Goal: Task Accomplishment & Management: Manage account settings

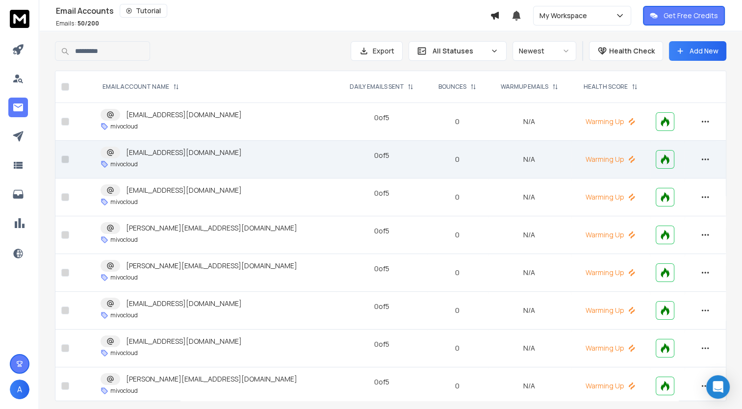
click at [504, 157] on td "N/A" at bounding box center [529, 160] width 83 height 38
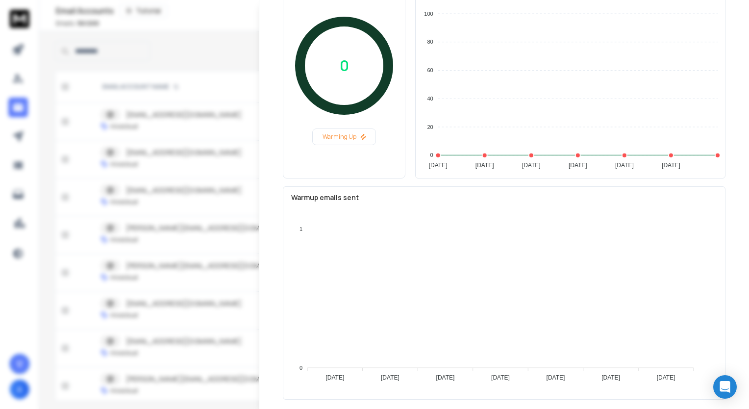
scroll to position [368, 0]
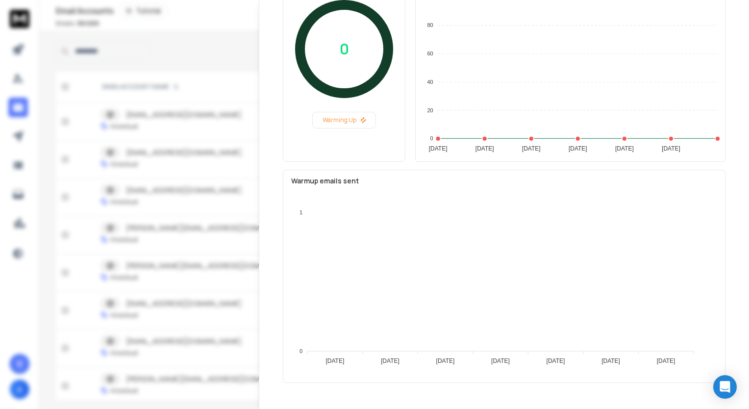
click at [142, 169] on div at bounding box center [374, 204] width 749 height 409
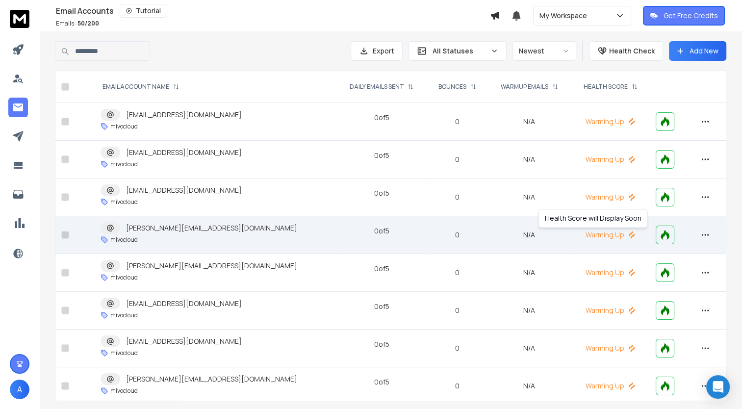
click at [578, 232] on p "Warming Up" at bounding box center [610, 235] width 67 height 10
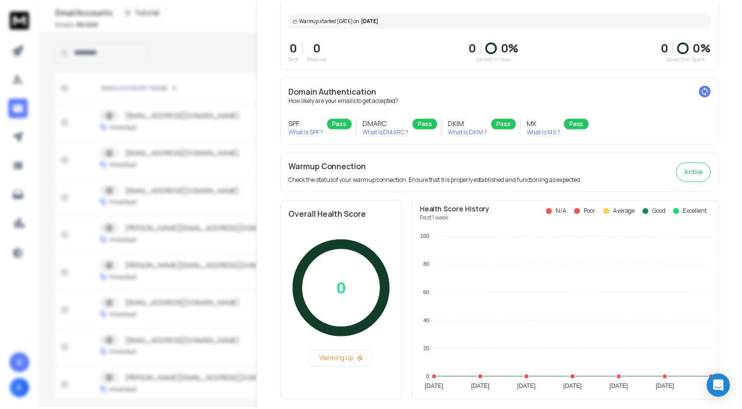
scroll to position [147, 0]
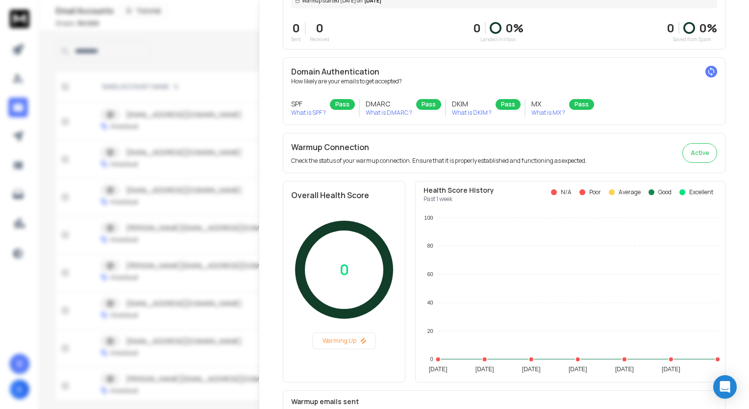
click at [159, 202] on div at bounding box center [374, 204] width 749 height 409
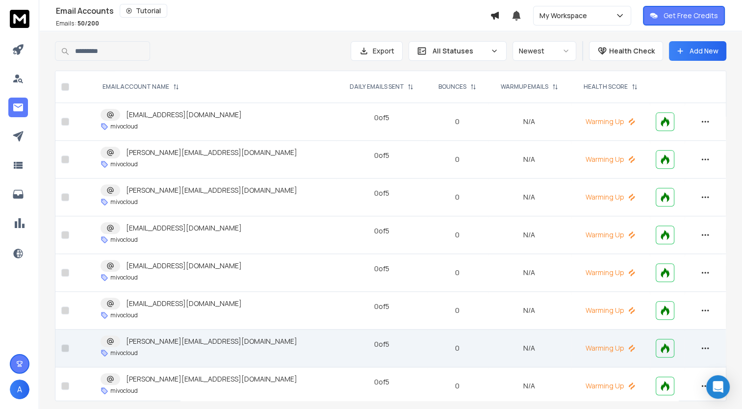
scroll to position [539, 0]
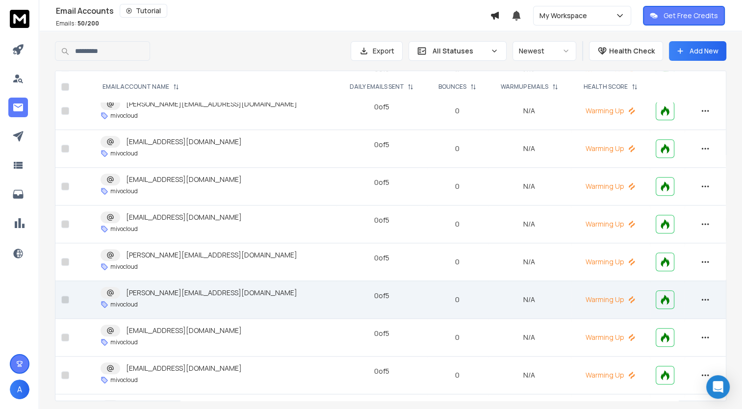
click at [499, 294] on td "N/A" at bounding box center [529, 300] width 83 height 38
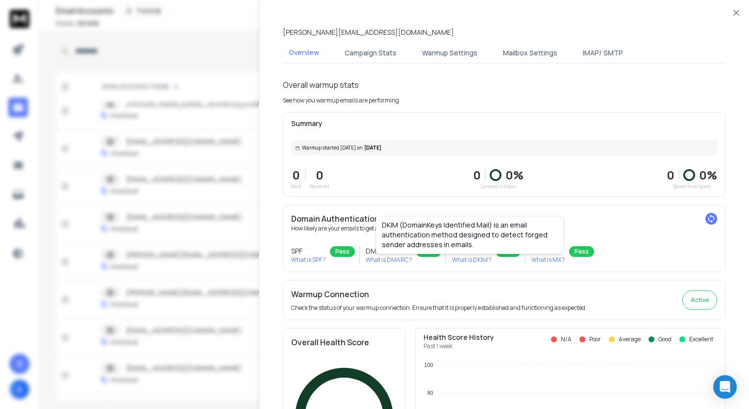
click at [225, 240] on div at bounding box center [374, 204] width 749 height 409
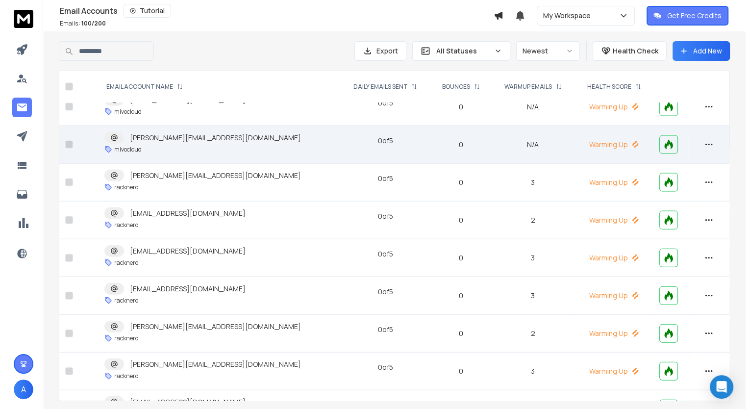
scroll to position [2099, 0]
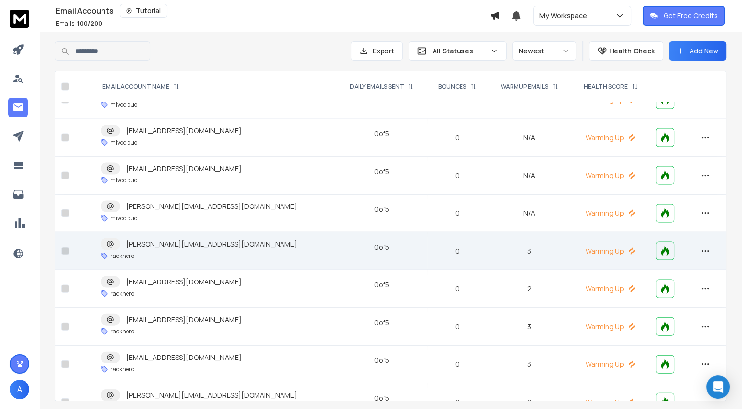
click at [508, 244] on td "3" at bounding box center [529, 251] width 83 height 38
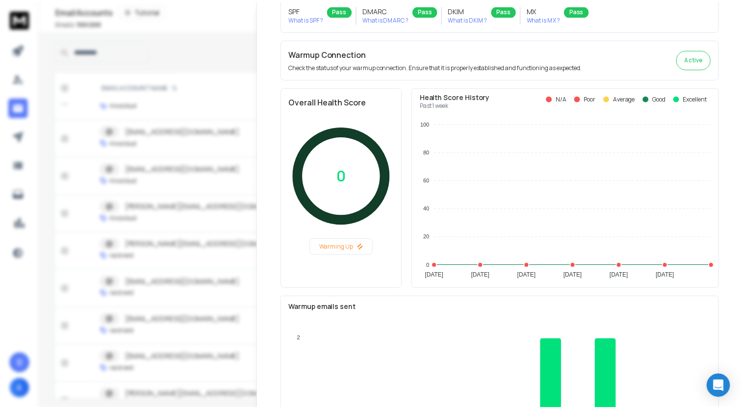
scroll to position [343, 0]
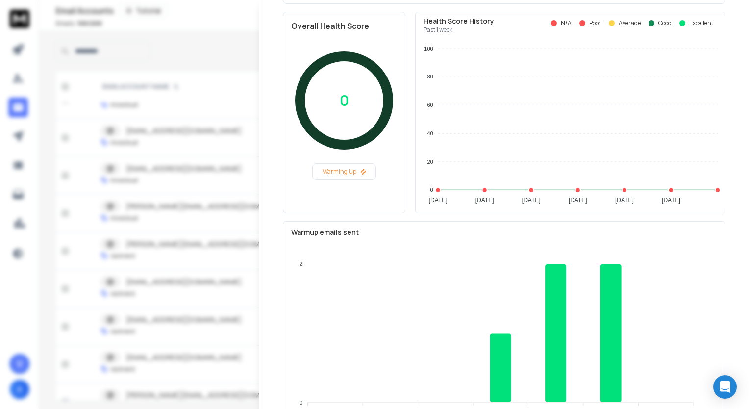
click at [173, 240] on div at bounding box center [374, 204] width 749 height 409
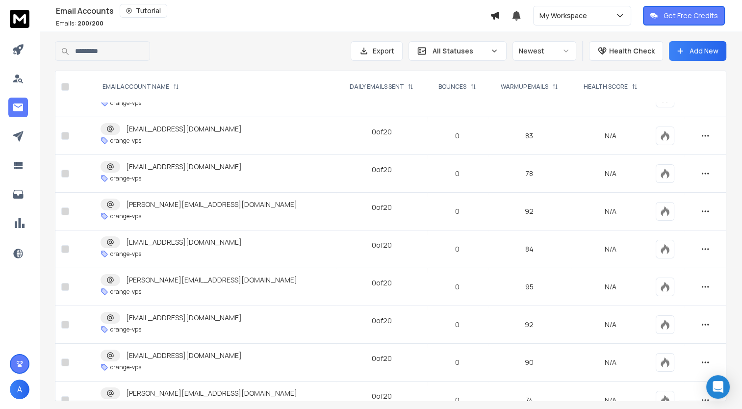
scroll to position [7091, 0]
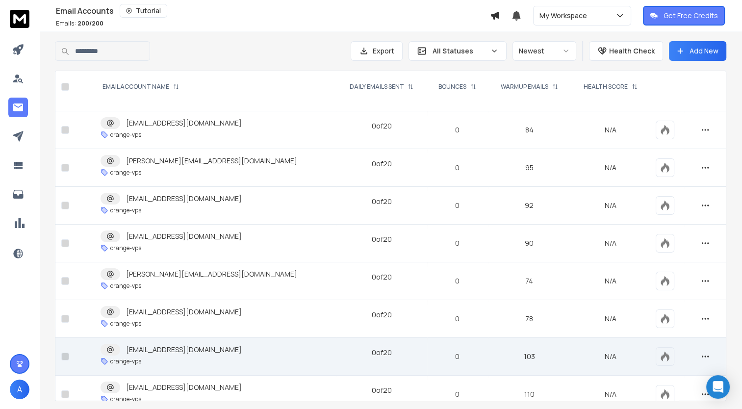
click at [504, 338] on td "103" at bounding box center [529, 357] width 83 height 38
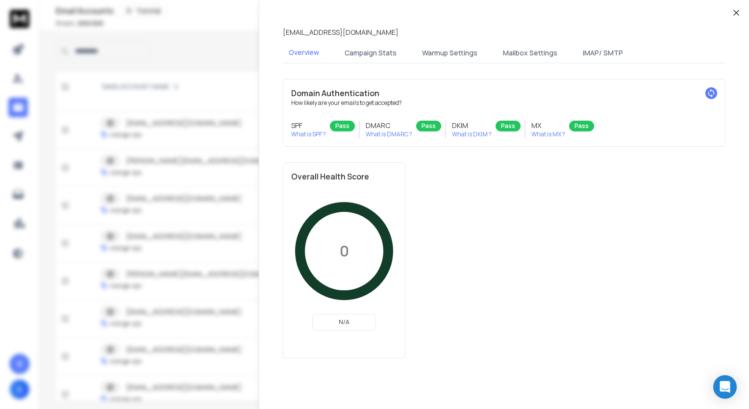
click at [732, 14] on icon "button" at bounding box center [737, 13] width 10 height 10
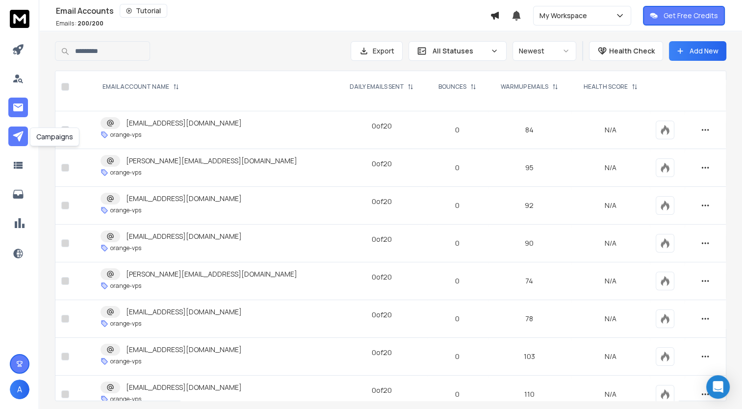
click at [22, 133] on icon at bounding box center [18, 136] width 10 height 10
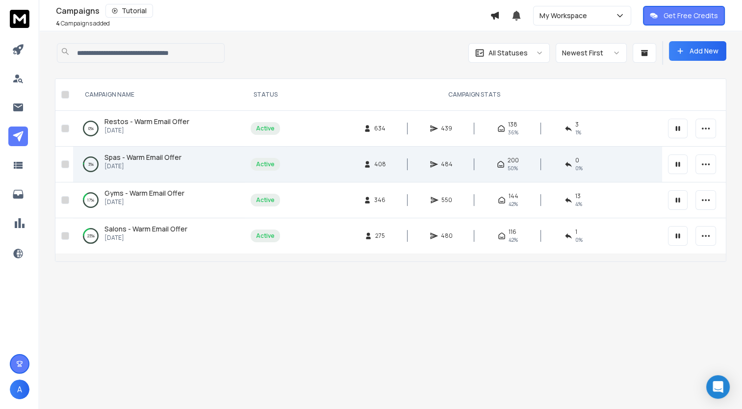
click at [163, 159] on span "Spas - Warm Email Offer" at bounding box center [142, 157] width 77 height 9
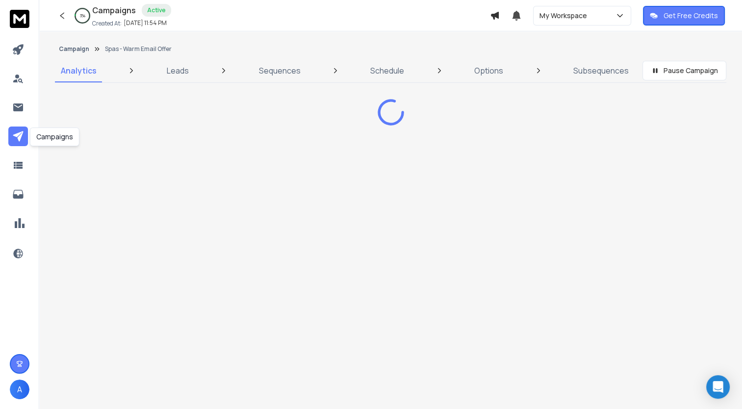
click at [14, 134] on icon at bounding box center [18, 136] width 12 height 12
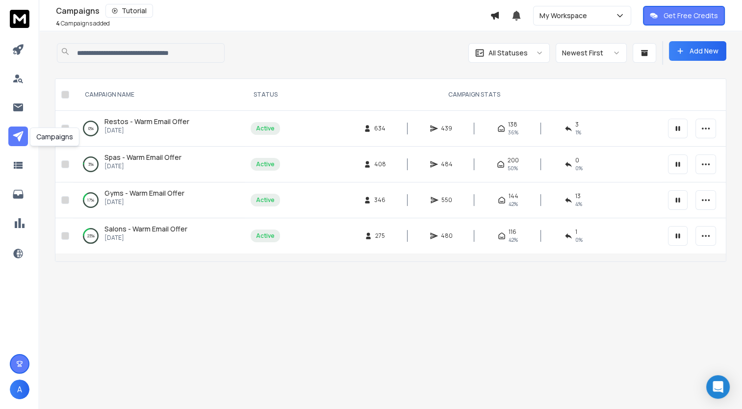
click at [14, 134] on icon at bounding box center [18, 136] width 12 height 12
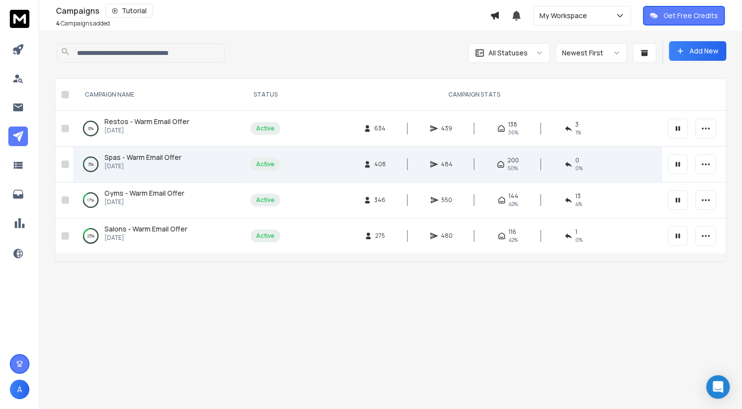
click at [381, 167] on span "408" at bounding box center [380, 164] width 12 height 8
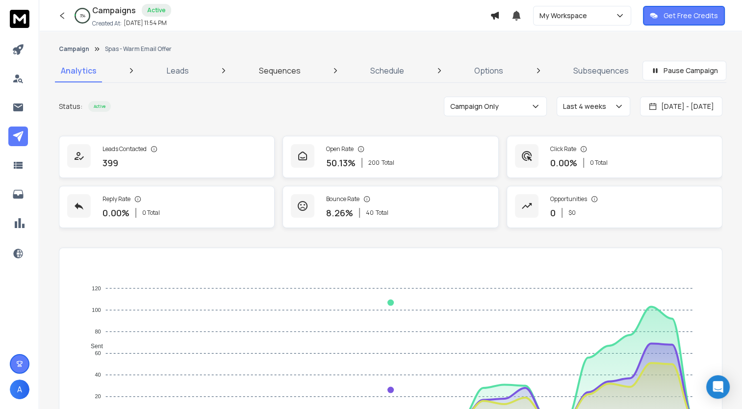
click at [270, 71] on p "Sequences" at bounding box center [280, 71] width 42 height 12
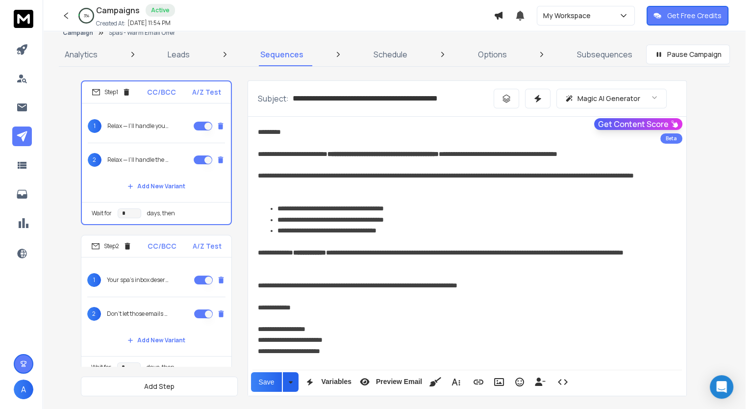
scroll to position [17, 0]
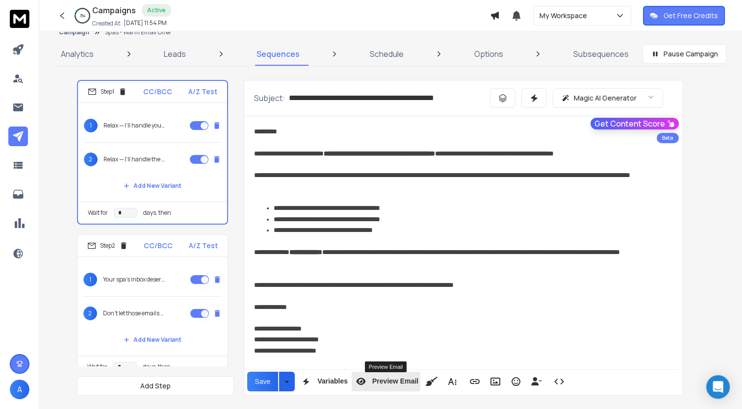
click at [393, 384] on span "Preview Email" at bounding box center [395, 381] width 50 height 8
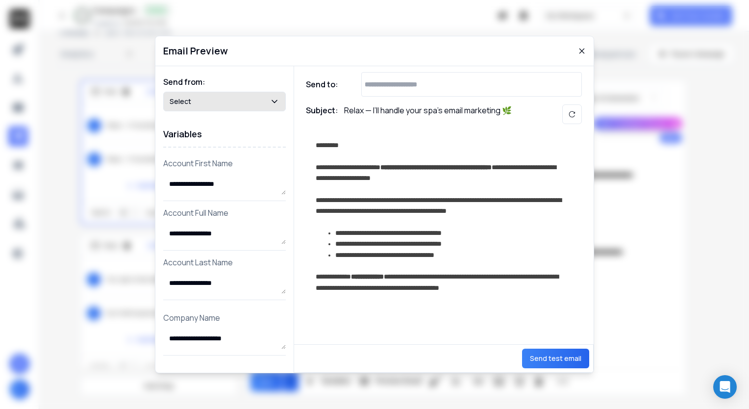
click at [229, 98] on div "Select" at bounding box center [225, 102] width 110 height 10
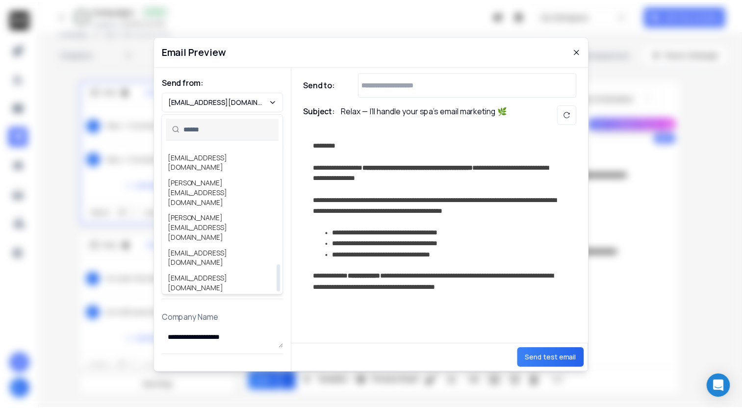
scroll to position [2992, 0]
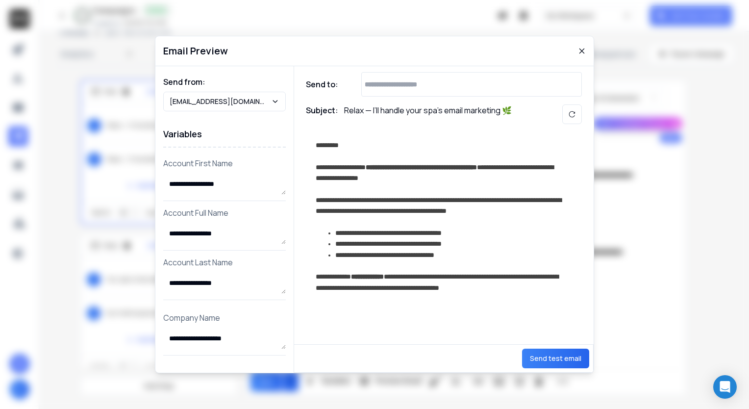
click at [405, 92] on input at bounding box center [472, 85] width 214 height 18
type input "**********"
click at [451, 65] on div "Email Preview" at bounding box center [374, 50] width 438 height 29
click at [545, 358] on button "Send test email" at bounding box center [555, 359] width 67 height 20
click at [587, 50] on div "Email Preview" at bounding box center [374, 50] width 438 height 29
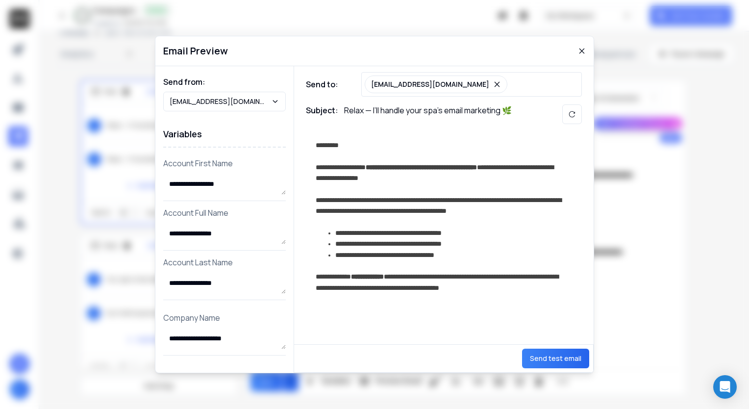
click at [581, 51] on icon at bounding box center [582, 51] width 8 height 8
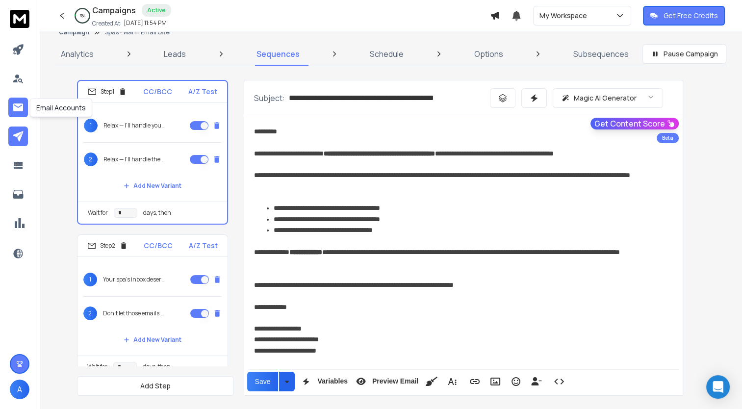
click at [22, 109] on icon at bounding box center [18, 107] width 10 height 8
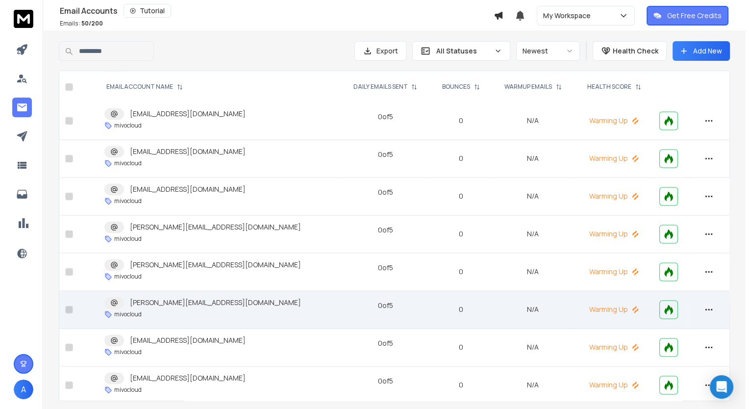
scroll to position [1608, 0]
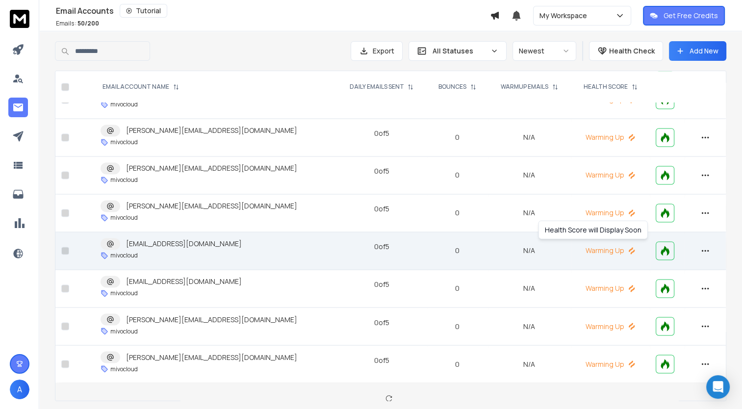
click at [604, 247] on p "Warming Up" at bounding box center [610, 251] width 67 height 10
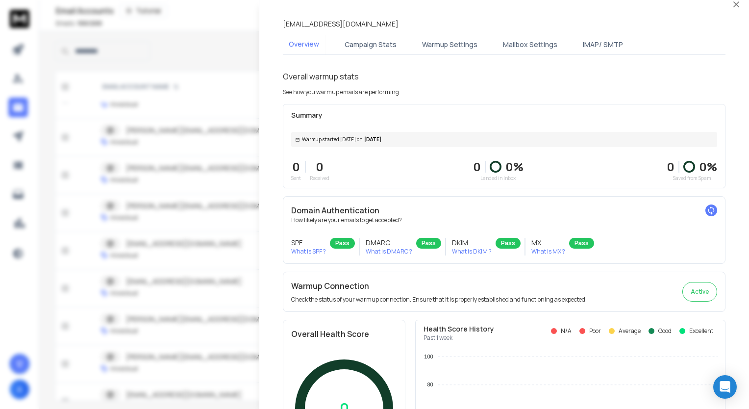
scroll to position [0, 0]
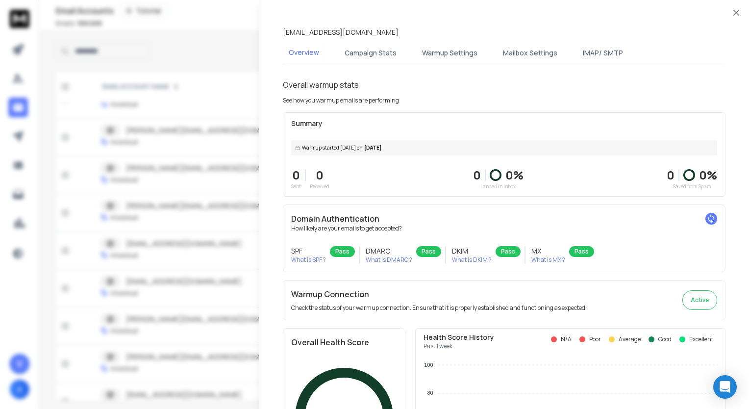
click at [454, 54] on button "Warmup Settings" at bounding box center [449, 53] width 67 height 22
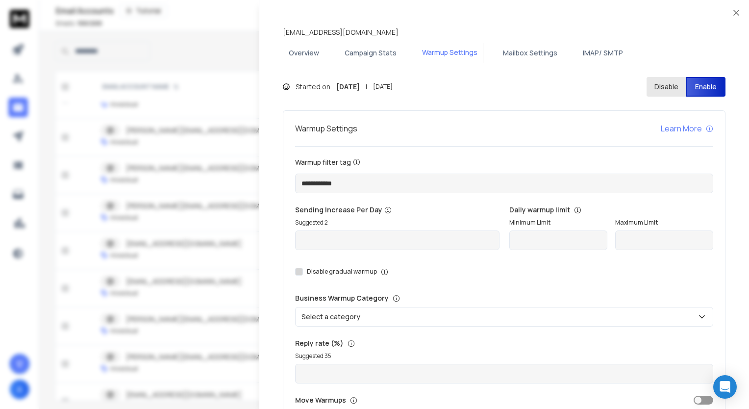
click at [621, 48] on button "IMAP/ SMTP" at bounding box center [603, 53] width 52 height 22
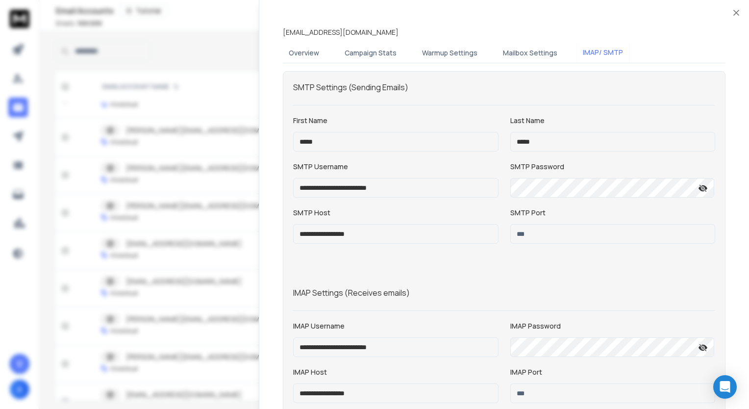
scroll to position [153, 0]
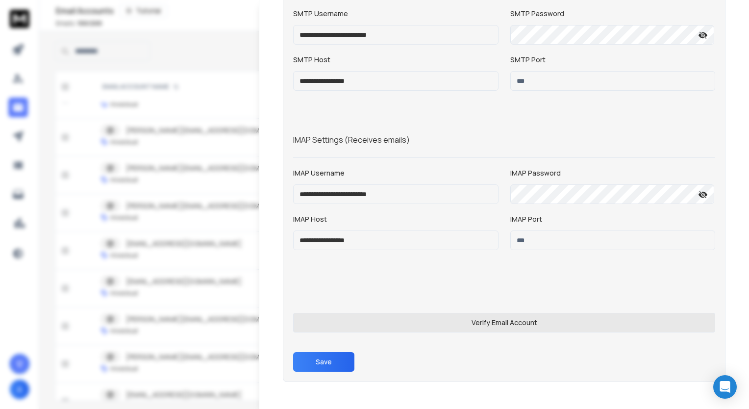
click at [384, 326] on button "Verify Email Account" at bounding box center [504, 323] width 422 height 20
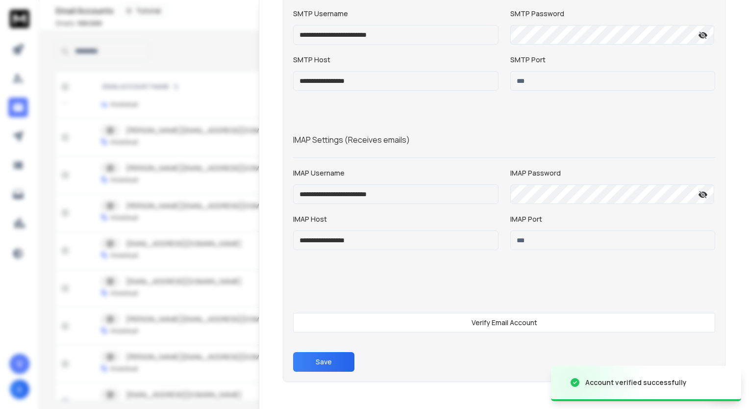
click at [337, 360] on button "Save" at bounding box center [323, 362] width 61 height 20
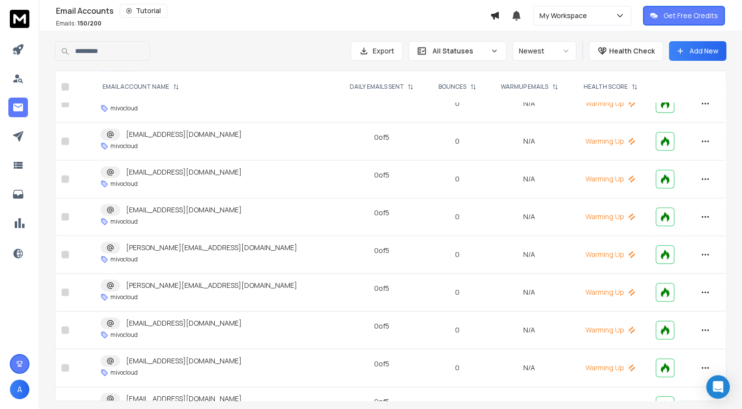
scroll to position [0, 0]
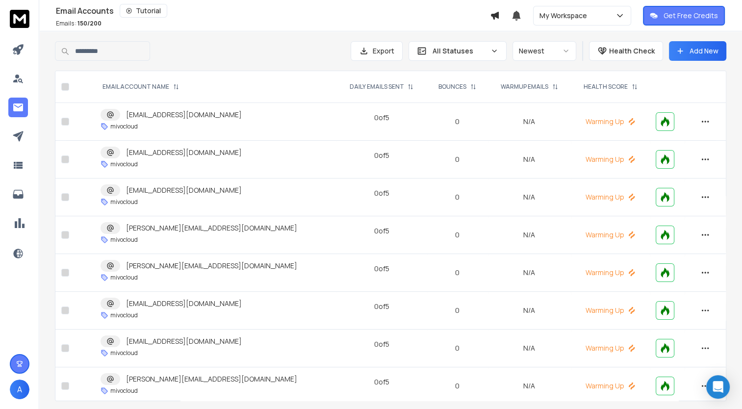
click at [292, 53] on div at bounding box center [200, 51] width 290 height 20
